Goal: Task Accomplishment & Management: Use online tool/utility

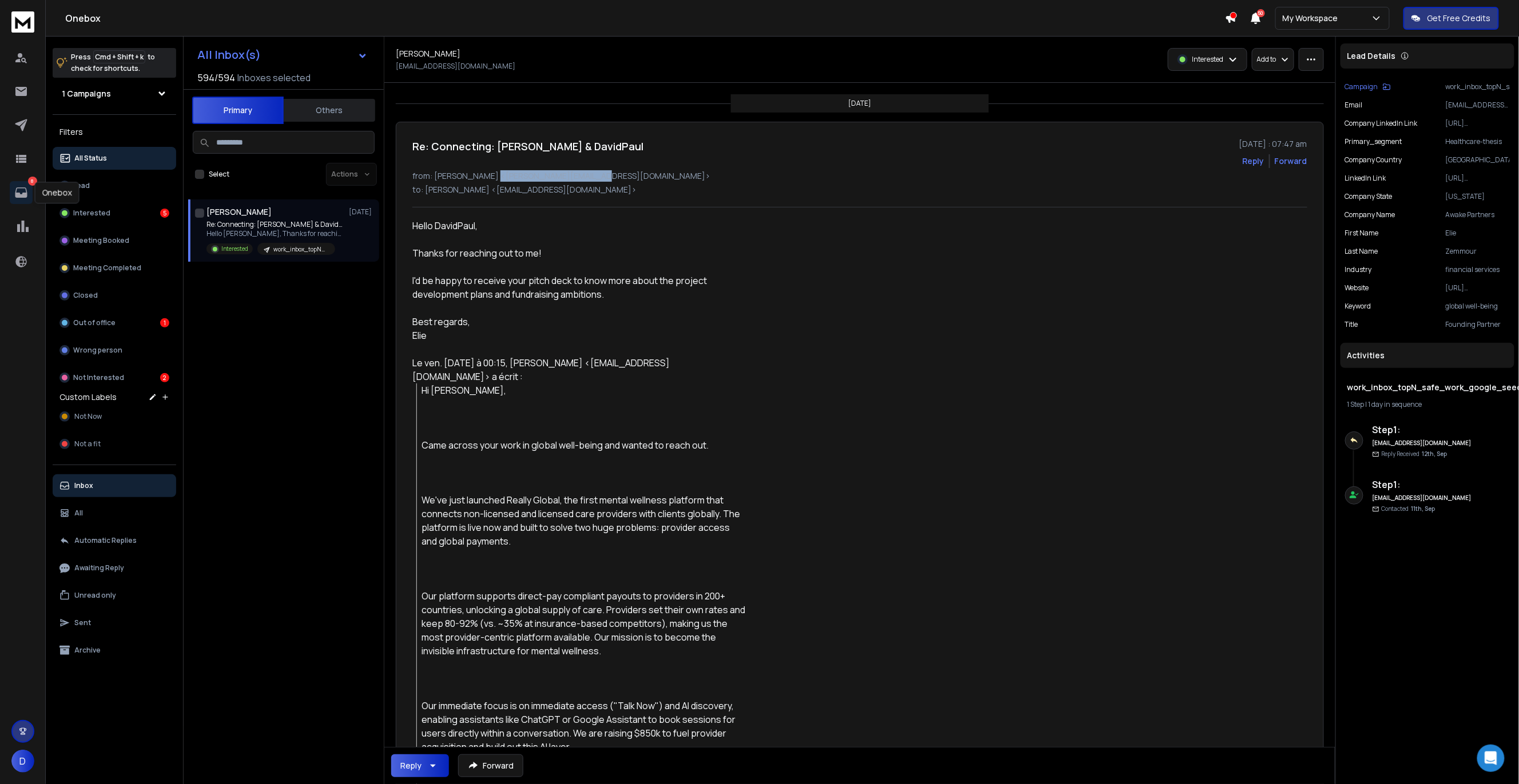
click at [27, 188] on icon at bounding box center [21, 192] width 14 height 14
click at [23, 188] on icon at bounding box center [21, 192] width 14 height 14
click at [293, 135] on input at bounding box center [284, 142] width 182 height 23
click at [162, 94] on icon at bounding box center [162, 94] width 11 height 10
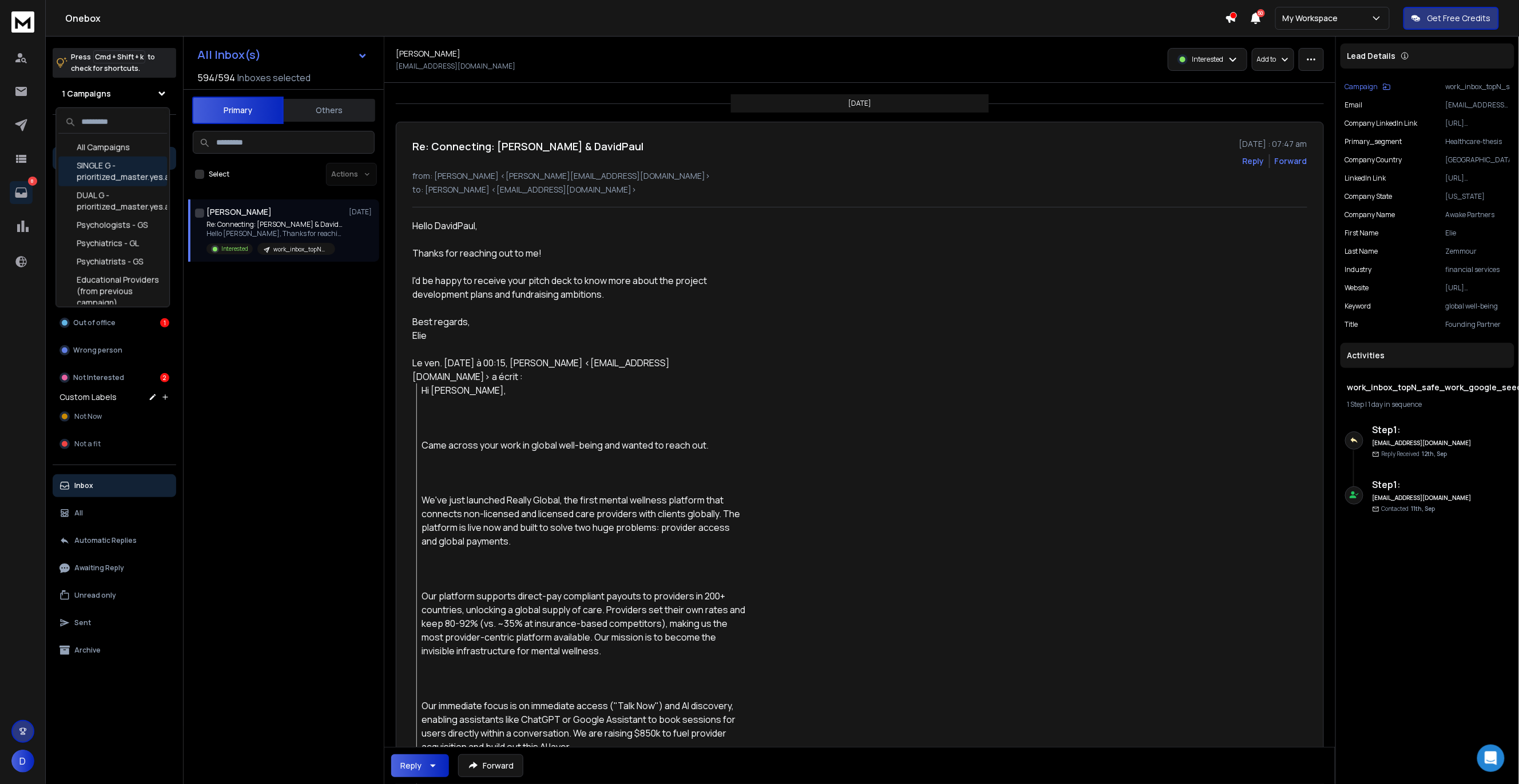
click at [158, 170] on div "SINGLE G - prioritized_master.yes.all_[DOMAIN_NAME]_work_[DOMAIN_NAME]" at bounding box center [112, 172] width 109 height 29
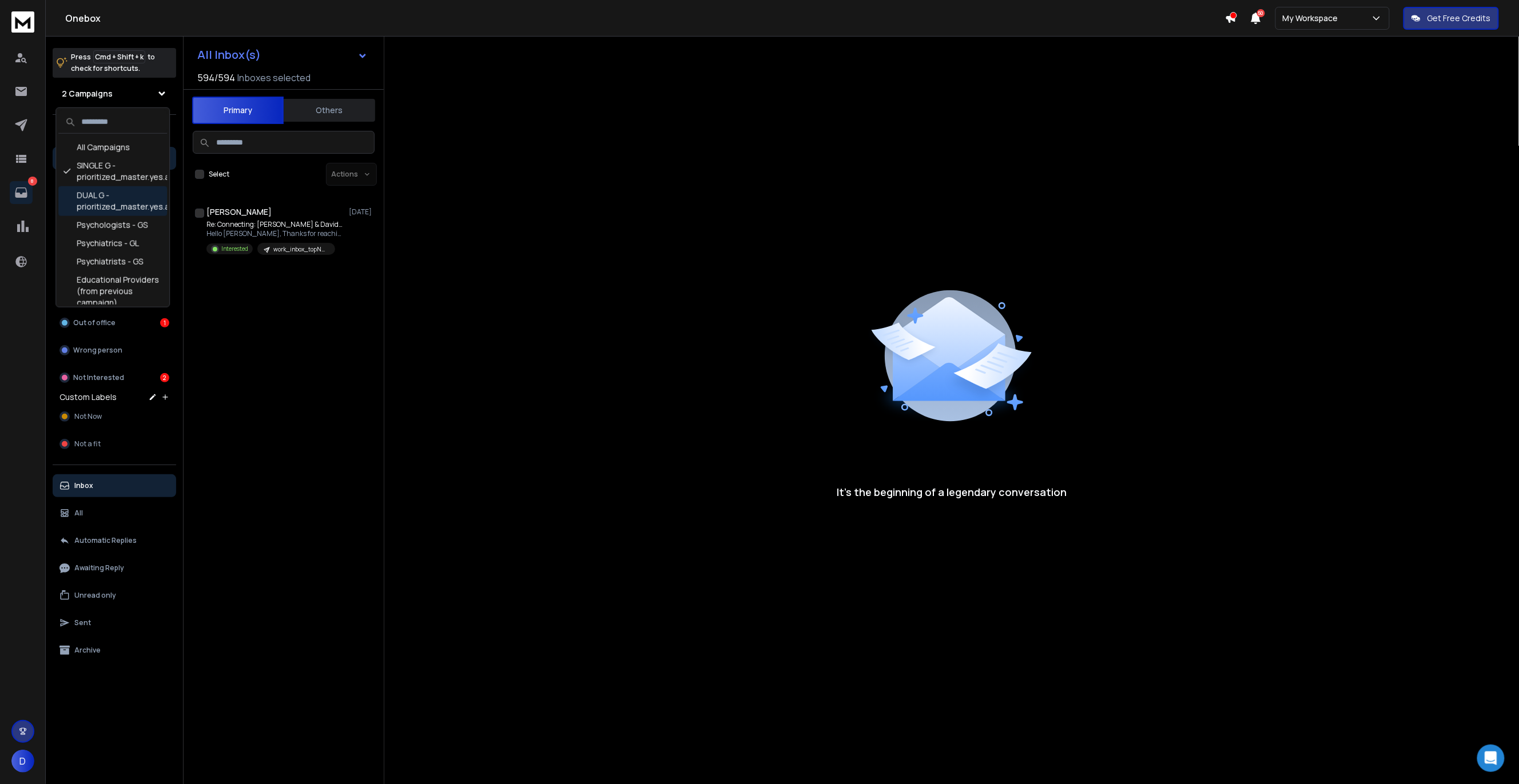
click at [143, 204] on div "DUAL G - prioritized_master.yes.all_[DOMAIN_NAME]_work_[DOMAIN_NAME]" at bounding box center [112, 201] width 109 height 29
click at [20, 121] on icon at bounding box center [21, 125] width 14 height 14
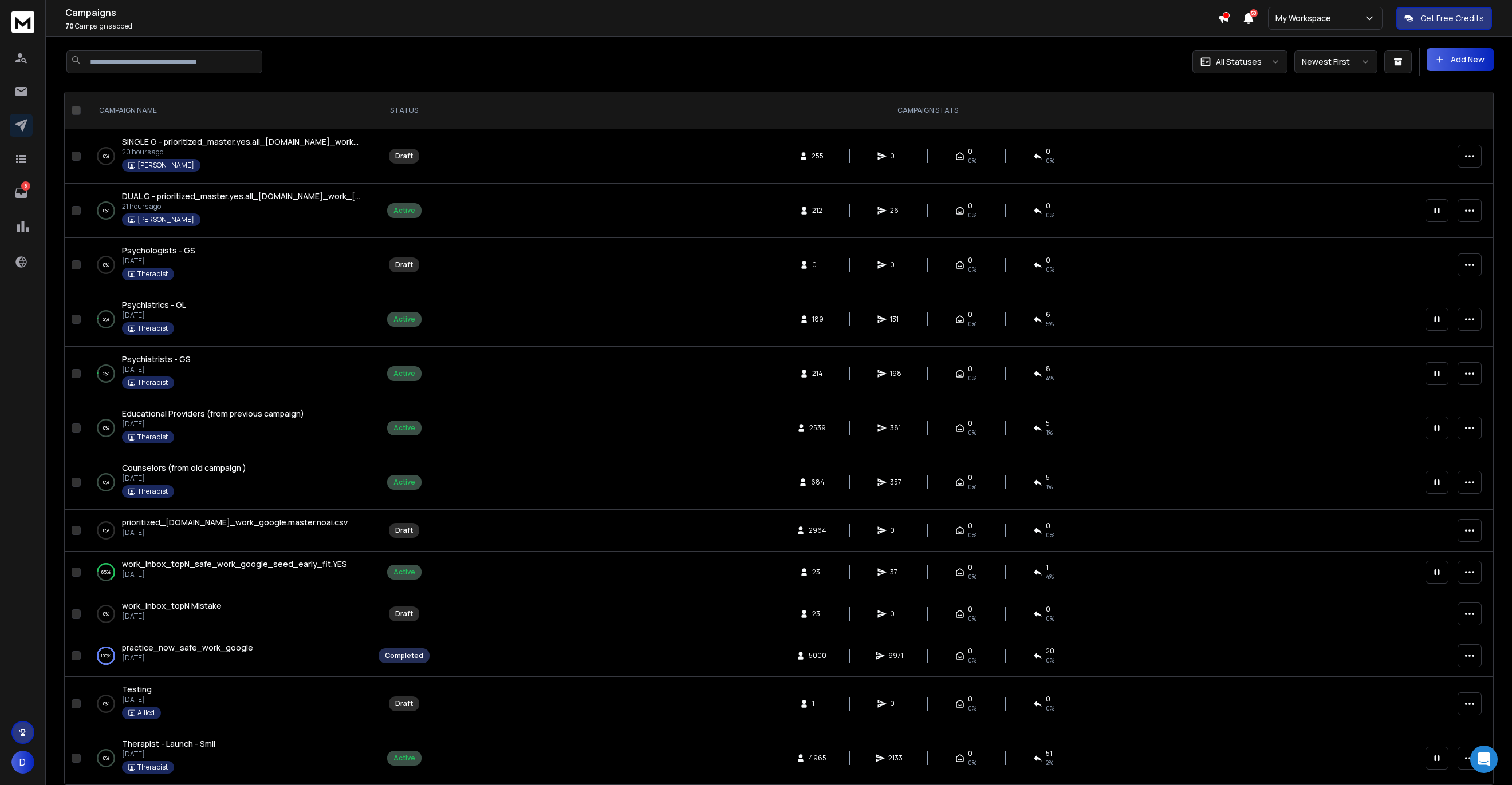
click at [266, 562] on span "work_inbox_topN_safe_work_google_seed_early_fit.YES" at bounding box center [234, 564] width 225 height 11
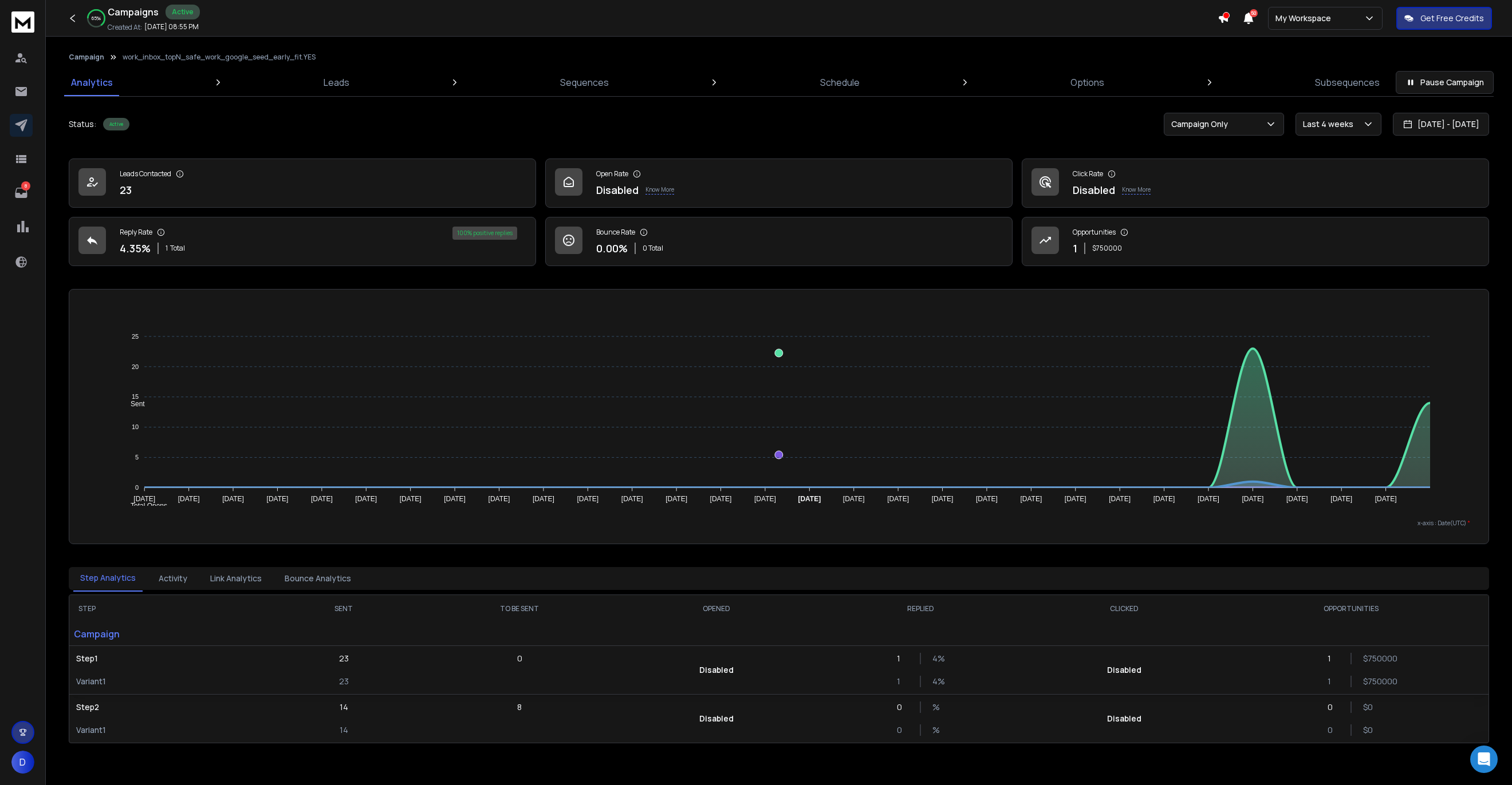
click at [358, 64] on div "Campaign work_inbox_topN_safe_work_google_seed_early_fit.YES" at bounding box center [778, 57] width 1429 height 18
click at [339, 90] on link "Leads" at bounding box center [337, 82] width 39 height 27
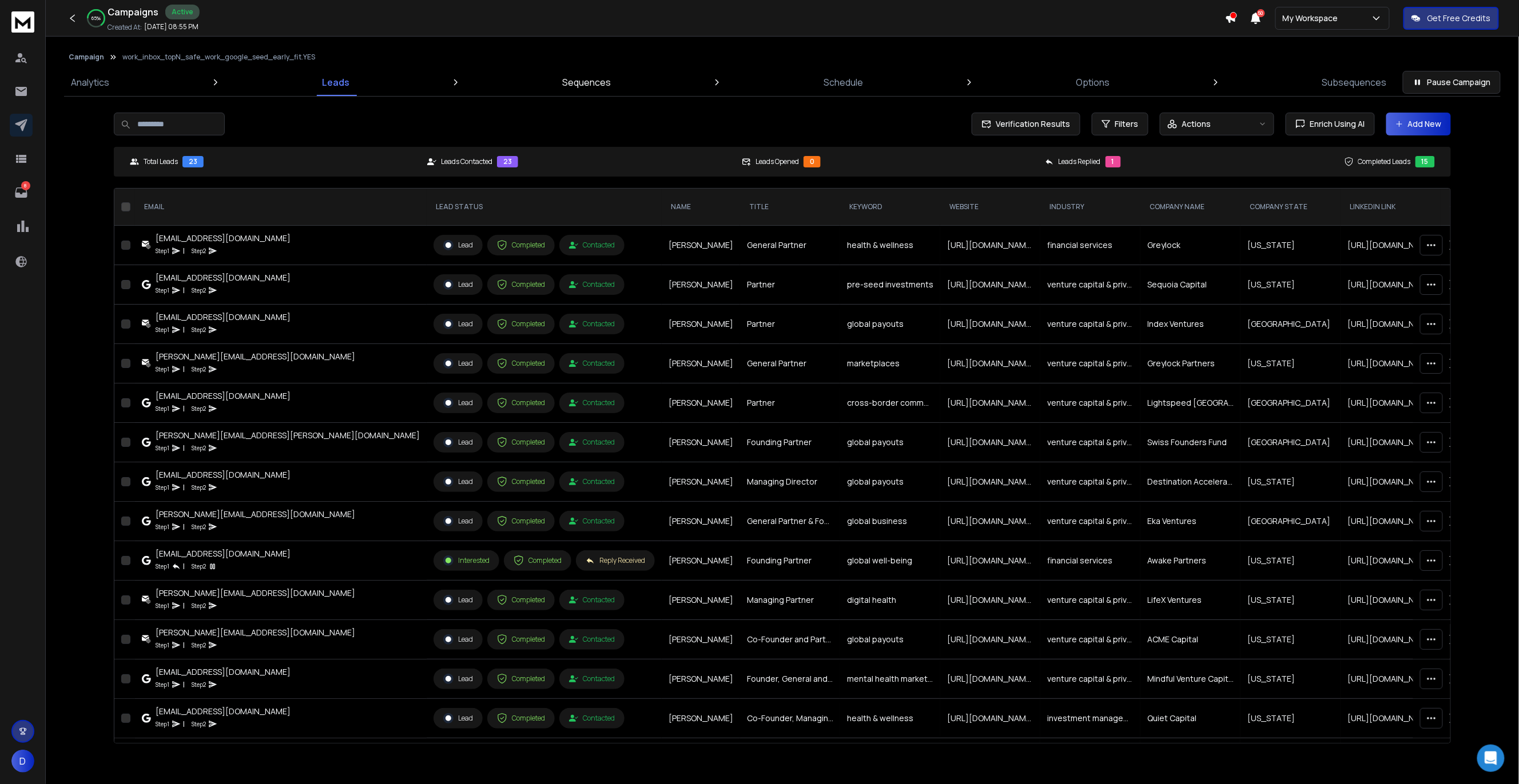
click at [585, 83] on p "Sequences" at bounding box center [586, 83] width 48 height 14
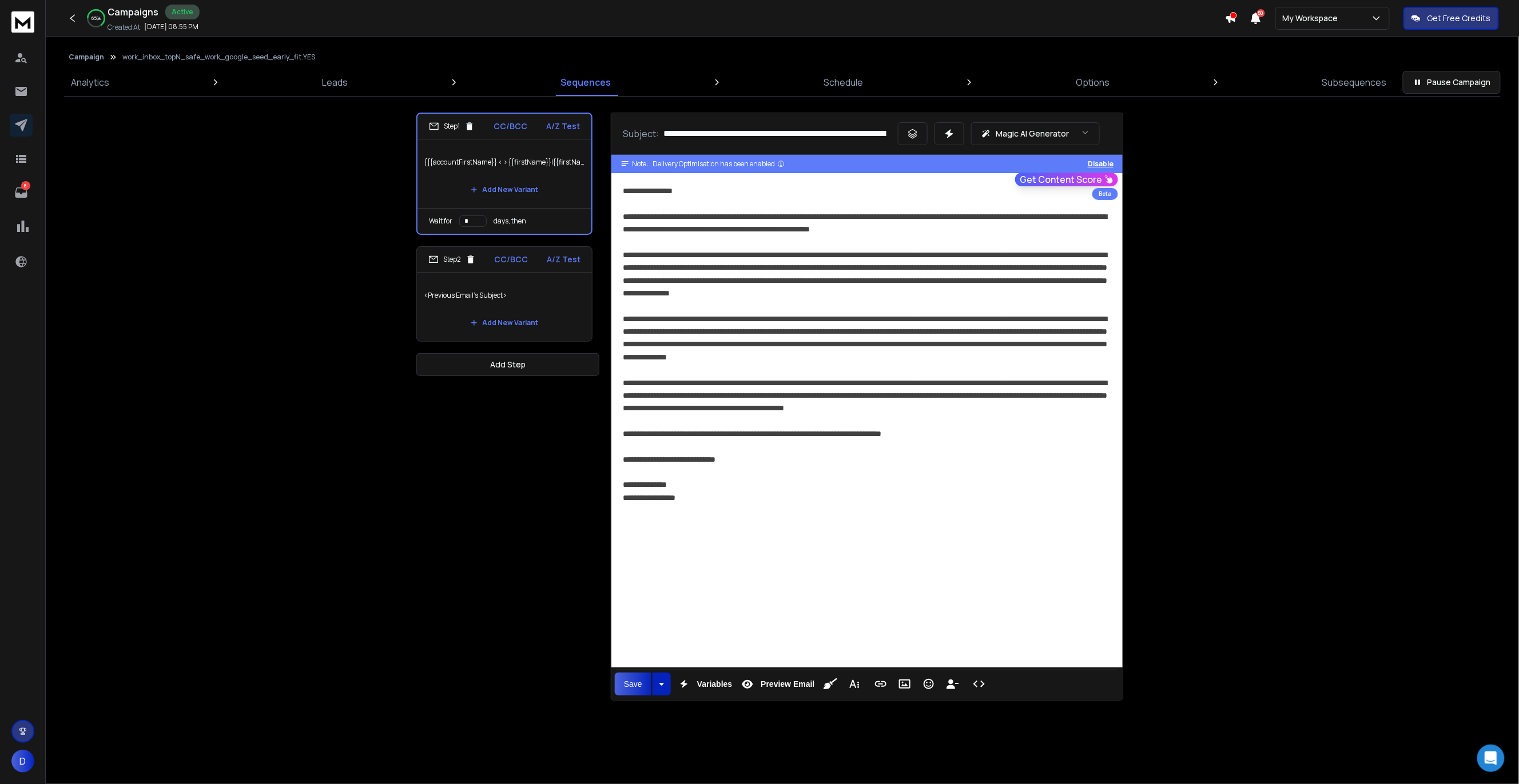
click at [463, 293] on p "<Previous Email's Subject>" at bounding box center [504, 295] width 161 height 32
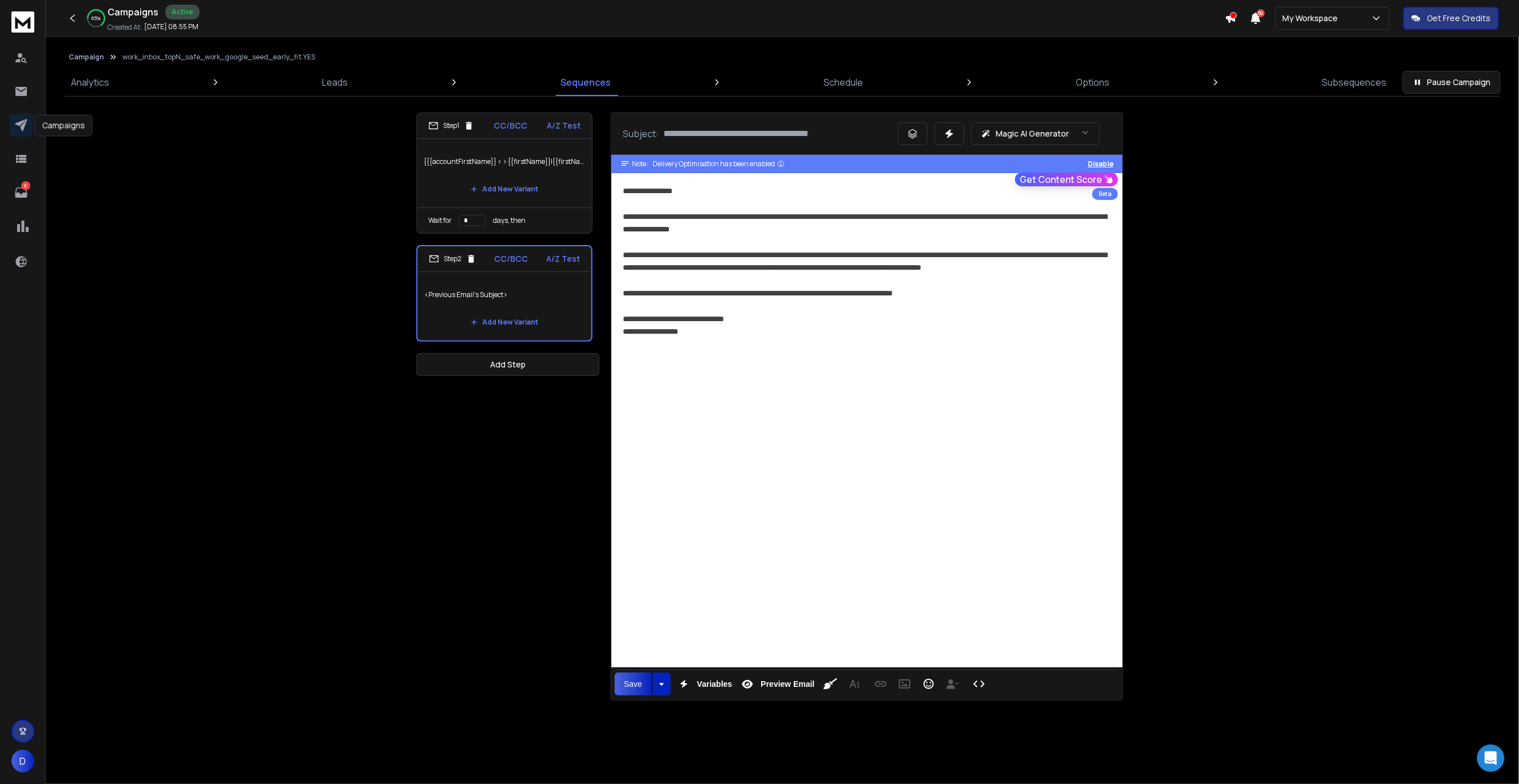
click at [23, 126] on icon at bounding box center [20, 125] width 12 height 12
